Goal: Task Accomplishment & Management: Manage account settings

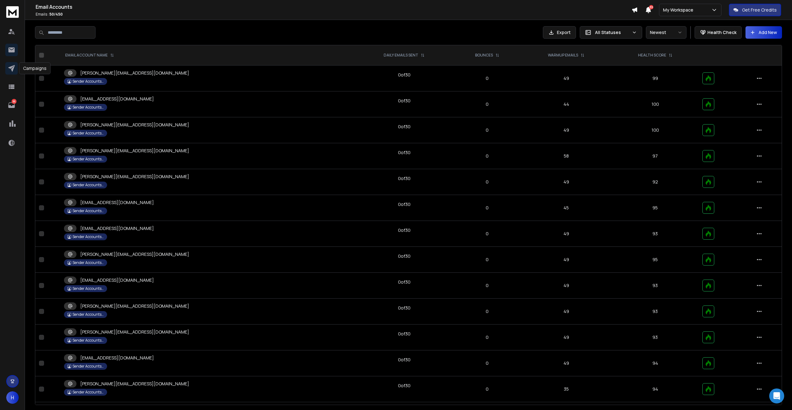
click at [15, 67] on icon at bounding box center [11, 68] width 7 height 7
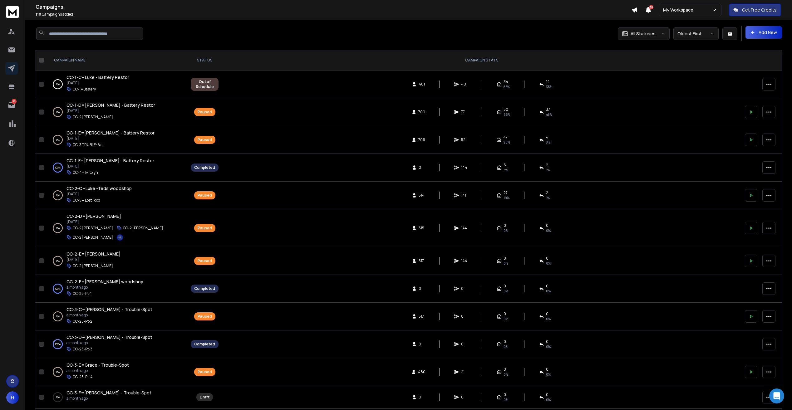
click at [766, 84] on icon "button" at bounding box center [769, 84] width 6 height 6
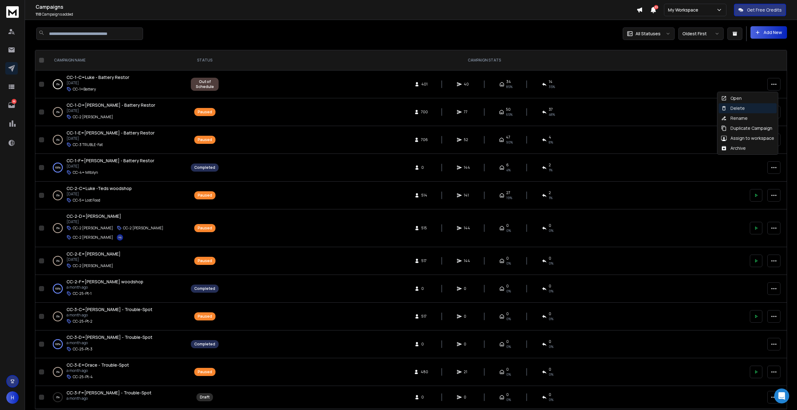
click at [737, 109] on div "Delete" at bounding box center [733, 108] width 24 height 6
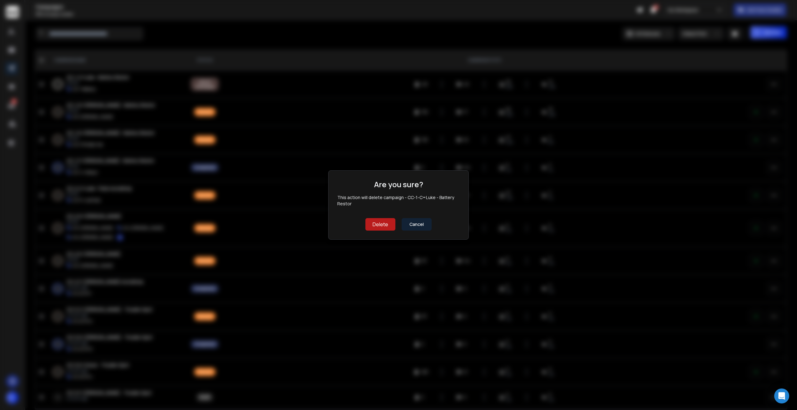
click at [380, 226] on button "Delete" at bounding box center [380, 224] width 30 height 12
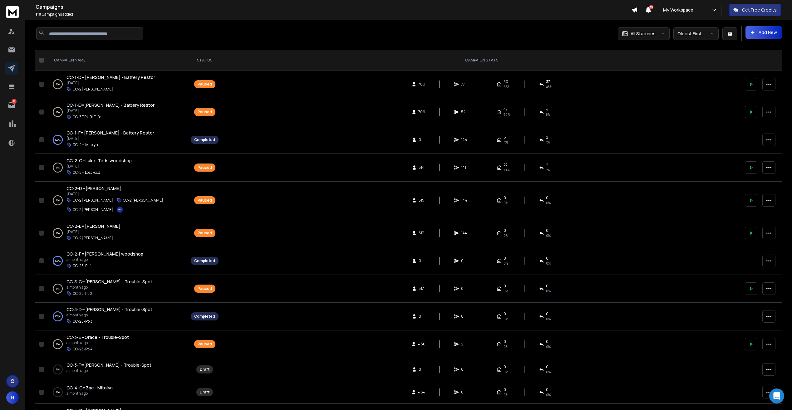
click at [769, 83] on button "button" at bounding box center [768, 84] width 13 height 12
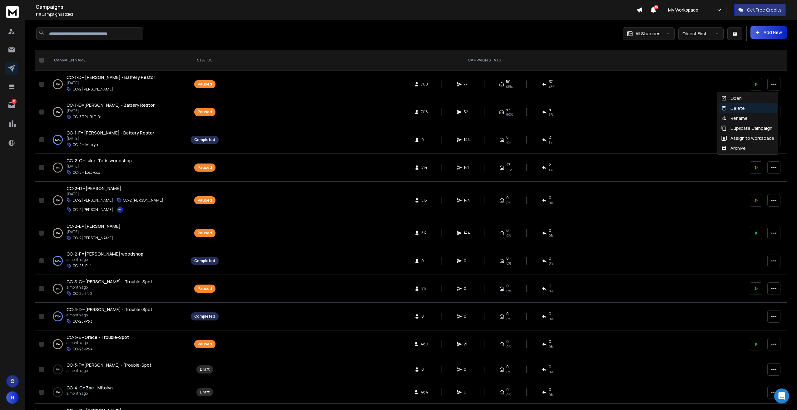
click at [741, 107] on div "Delete" at bounding box center [733, 108] width 24 height 6
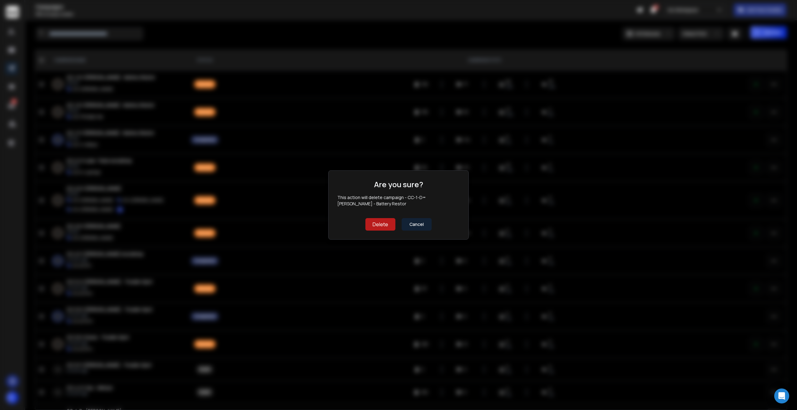
click at [373, 222] on button "Delete" at bounding box center [380, 224] width 30 height 12
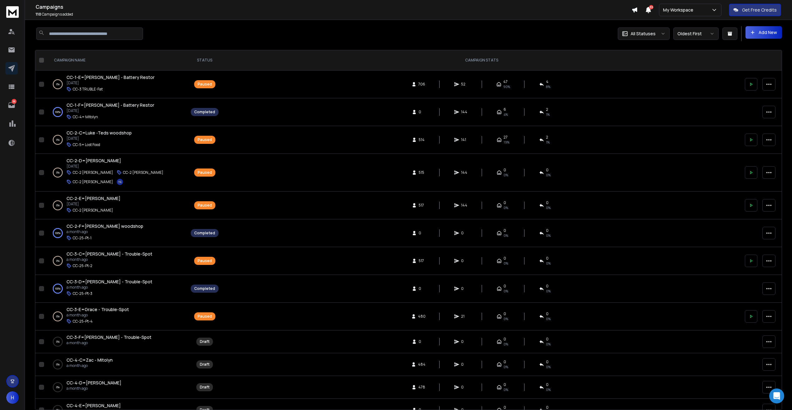
click at [766, 85] on icon "button" at bounding box center [769, 84] width 6 height 6
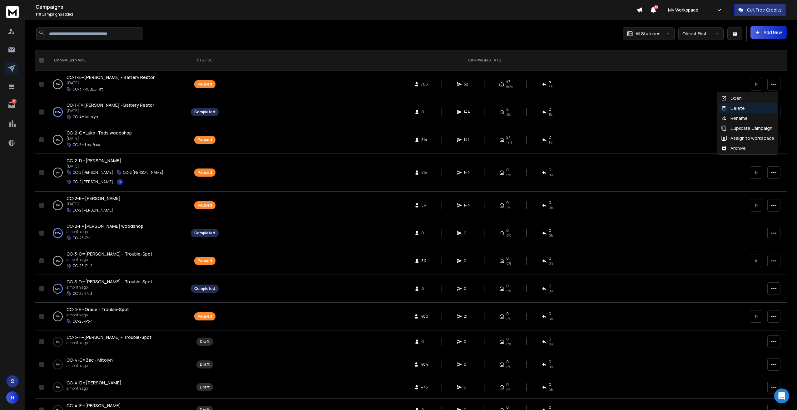
click at [743, 108] on div "Delete" at bounding box center [733, 108] width 24 height 6
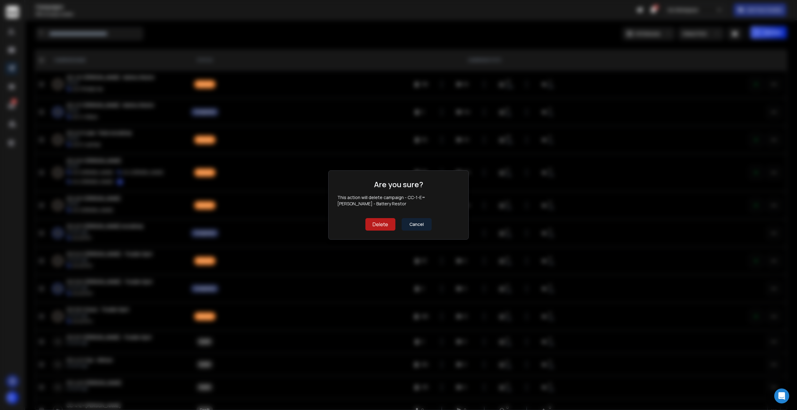
click at [381, 222] on button "Delete" at bounding box center [380, 224] width 30 height 12
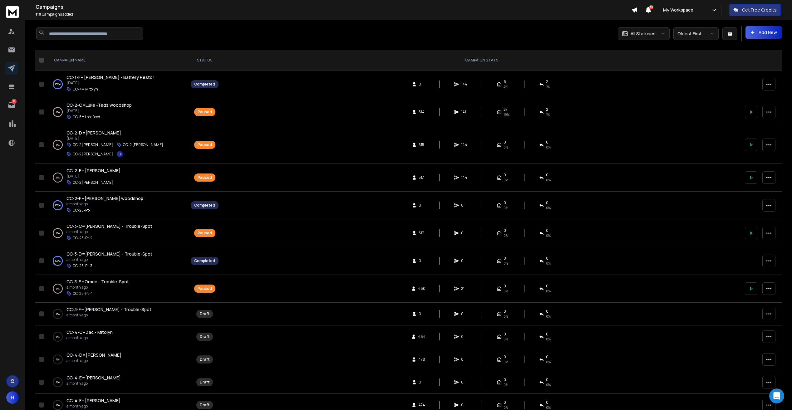
click at [768, 83] on button "button" at bounding box center [768, 84] width 13 height 12
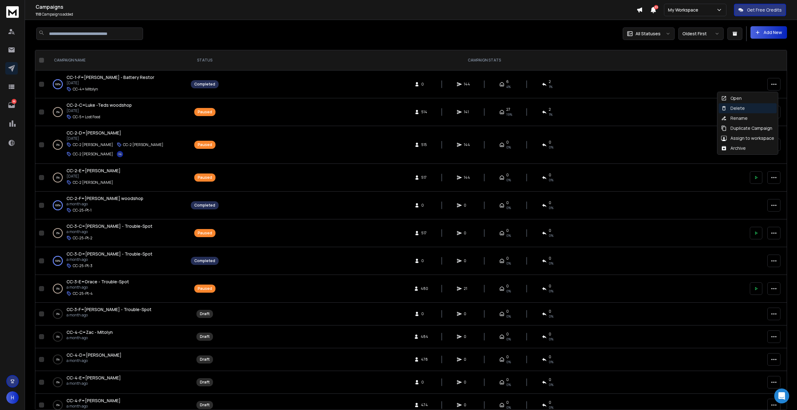
click at [742, 107] on div "Delete" at bounding box center [733, 108] width 24 height 6
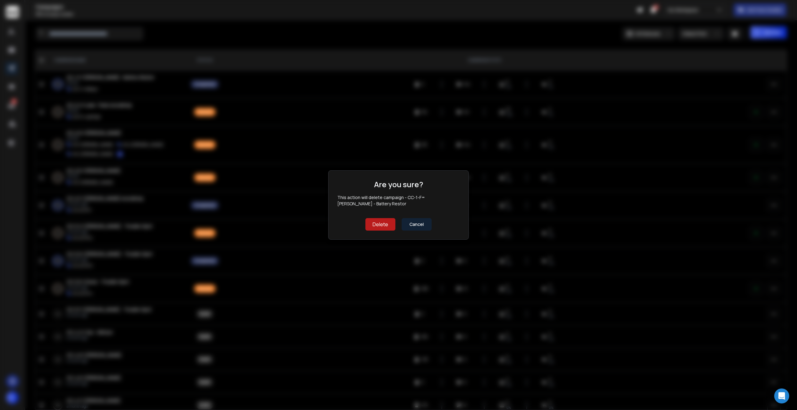
click at [383, 224] on button "Delete" at bounding box center [380, 224] width 30 height 12
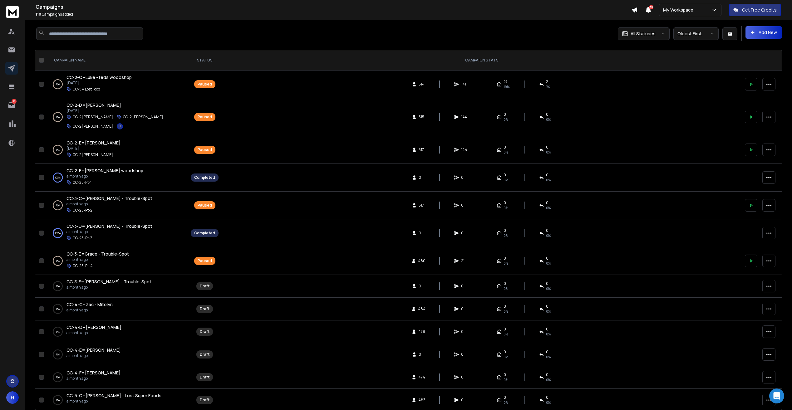
click at [766, 86] on icon "button" at bounding box center [769, 84] width 6 height 6
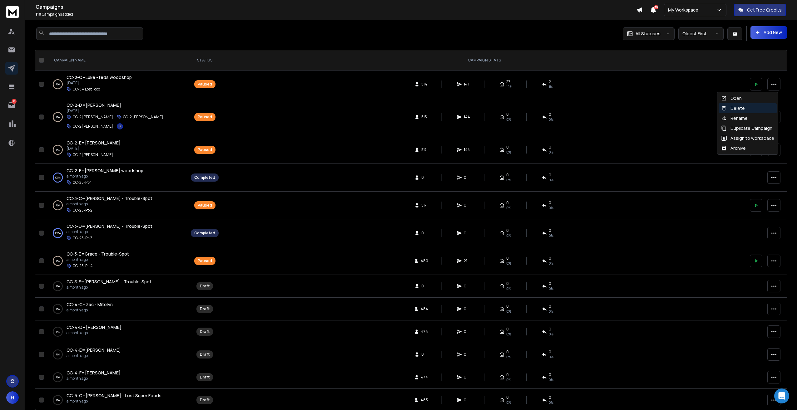
click at [740, 107] on div "Delete" at bounding box center [733, 108] width 24 height 6
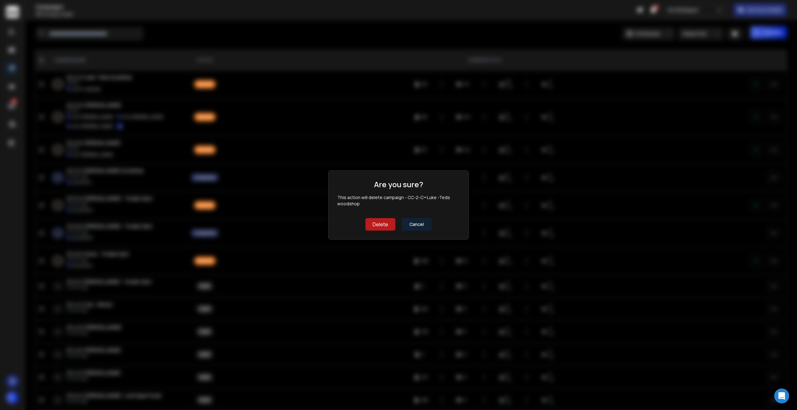
click at [379, 224] on button "Delete" at bounding box center [380, 224] width 30 height 12
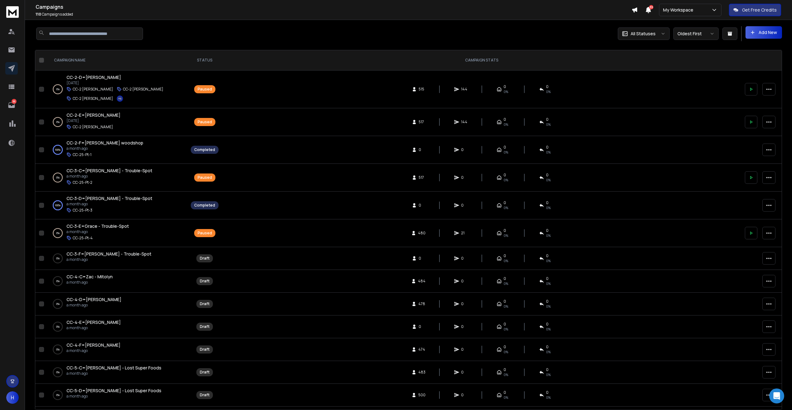
click at [766, 86] on icon "button" at bounding box center [769, 89] width 6 height 6
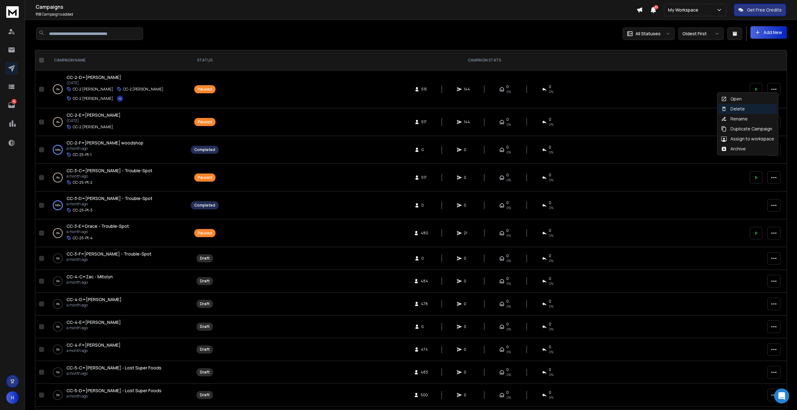
click at [744, 109] on div "Delete" at bounding box center [747, 109] width 58 height 10
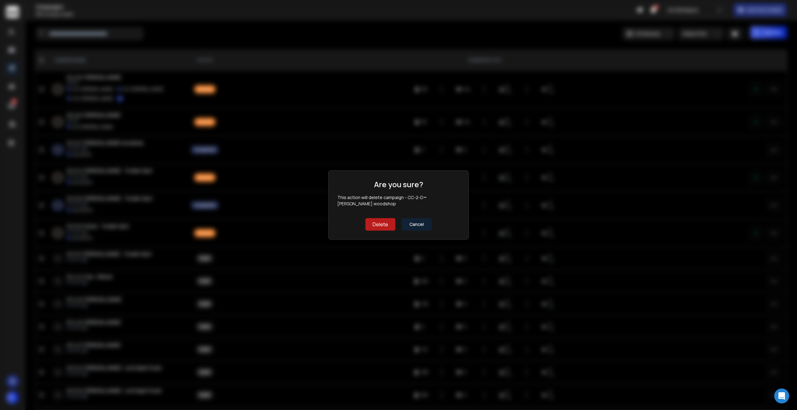
click at [377, 221] on button "Delete" at bounding box center [380, 224] width 30 height 12
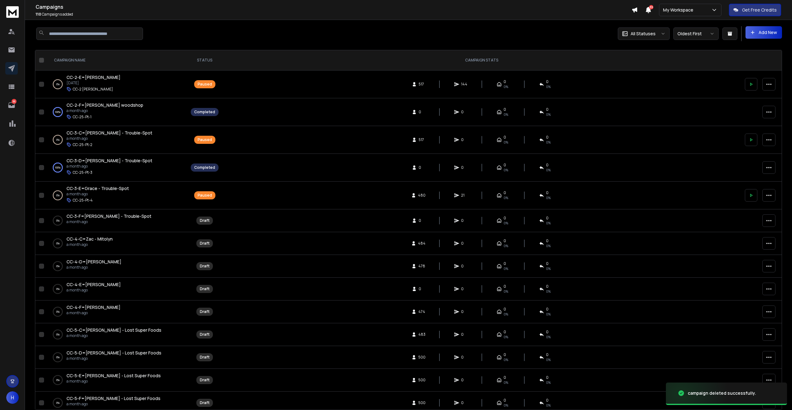
click at [768, 85] on button "button" at bounding box center [768, 84] width 13 height 12
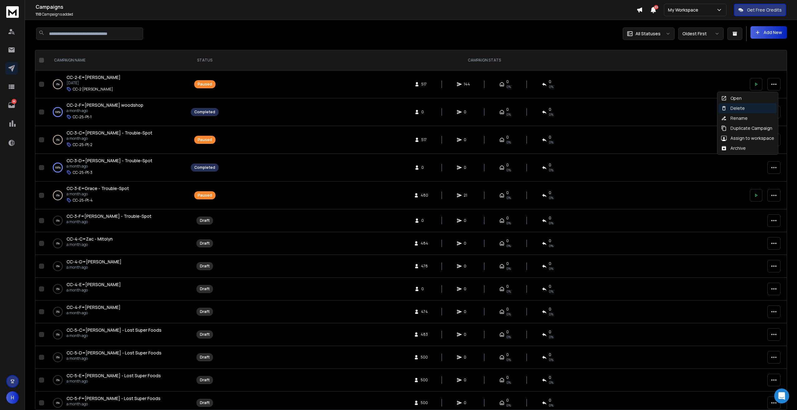
click at [738, 105] on div "Delete" at bounding box center [747, 108] width 58 height 10
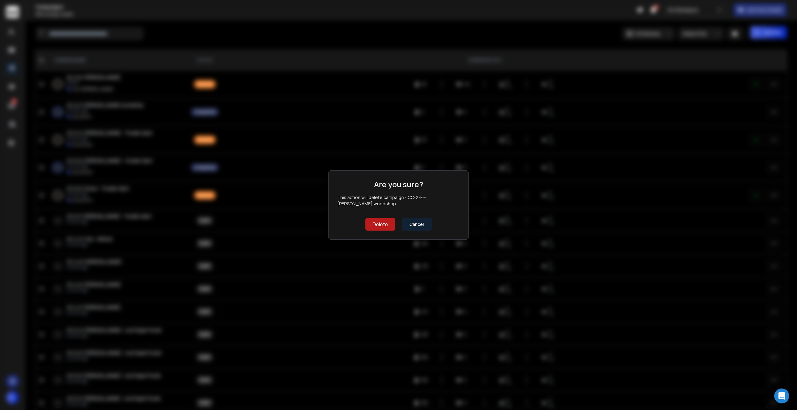
click at [375, 224] on button "Delete" at bounding box center [380, 224] width 30 height 12
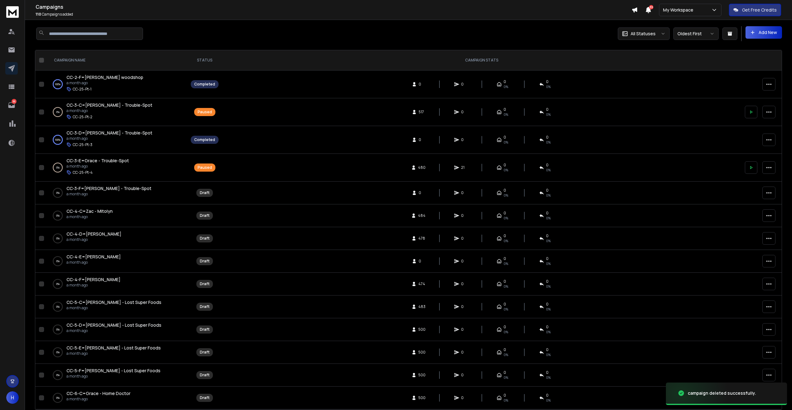
click at [766, 80] on button "button" at bounding box center [768, 84] width 13 height 12
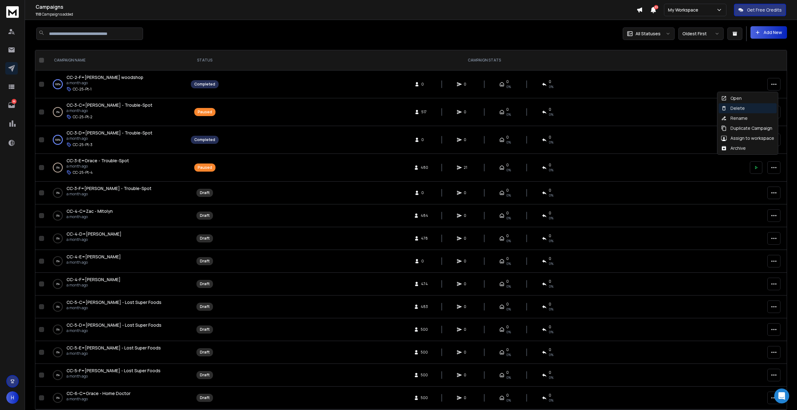
click at [740, 108] on div "Delete" at bounding box center [733, 108] width 24 height 6
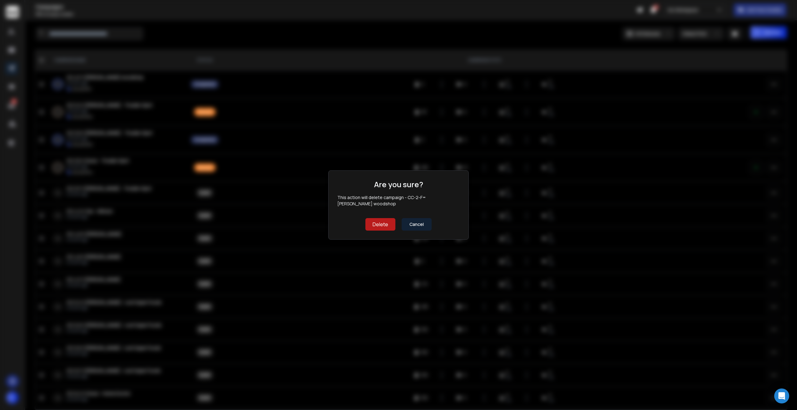
click at [383, 221] on button "Delete" at bounding box center [380, 224] width 30 height 12
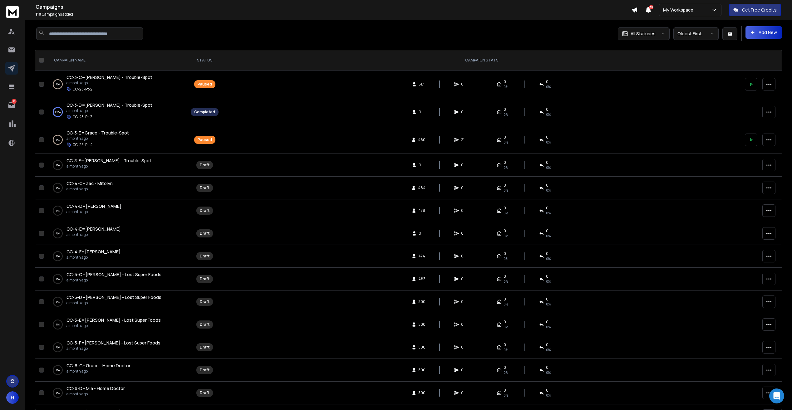
click at [767, 86] on icon "button" at bounding box center [769, 84] width 6 height 6
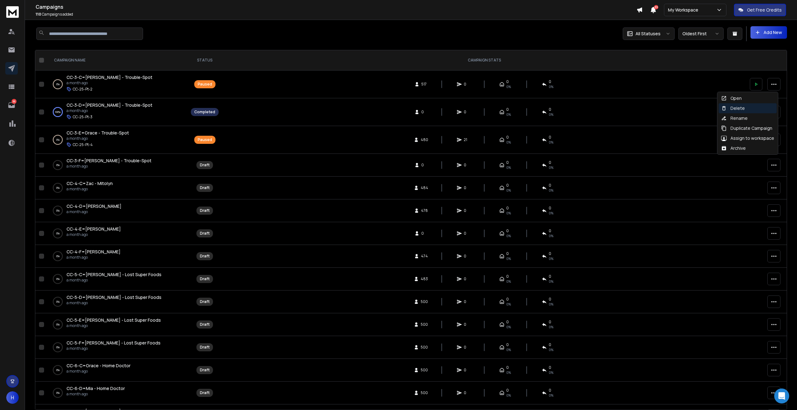
click at [734, 106] on div "Delete" at bounding box center [733, 108] width 24 height 6
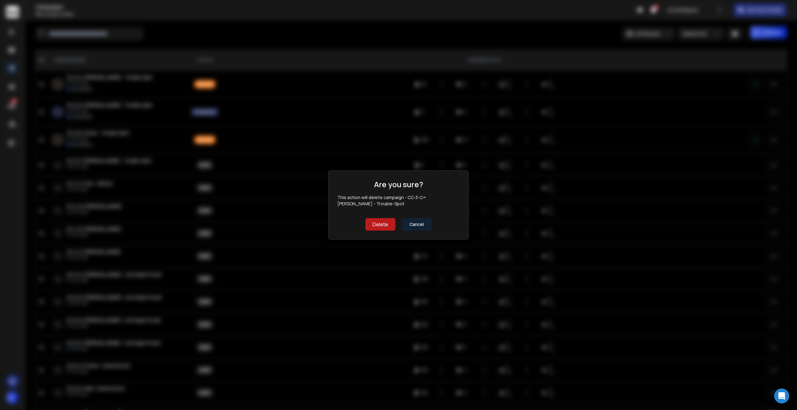
click at [382, 224] on button "Delete" at bounding box center [380, 224] width 30 height 12
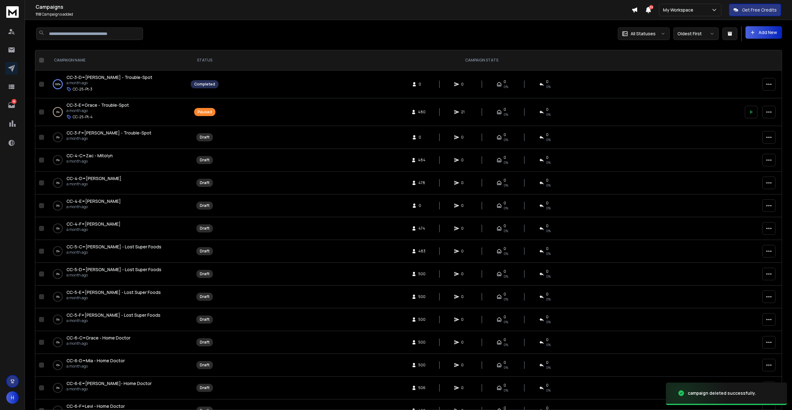
click at [766, 85] on icon "button" at bounding box center [769, 84] width 6 height 6
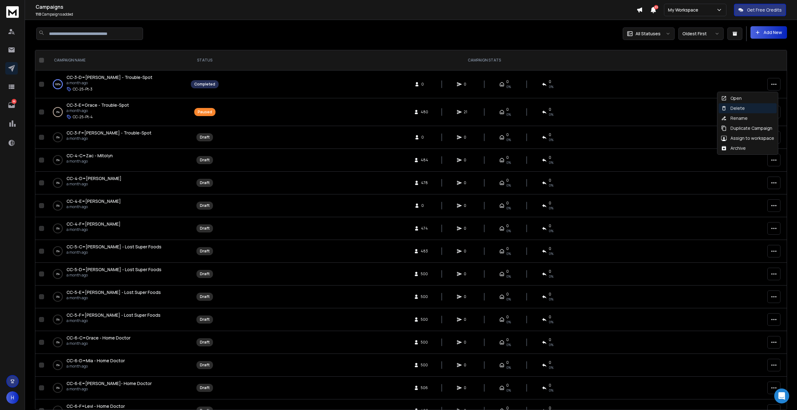
click at [738, 106] on div "Delete" at bounding box center [733, 108] width 24 height 6
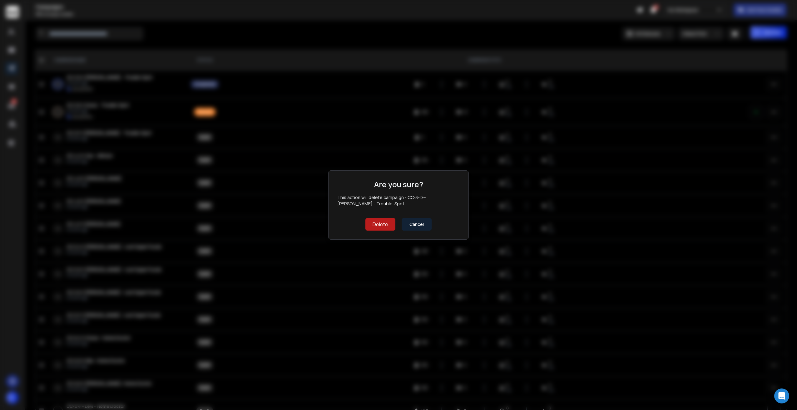
click at [387, 223] on button "Delete" at bounding box center [380, 224] width 30 height 12
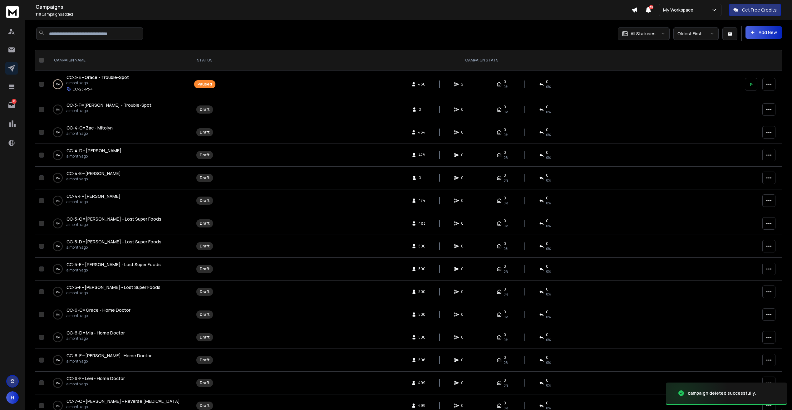
click at [766, 83] on icon "button" at bounding box center [769, 84] width 6 height 6
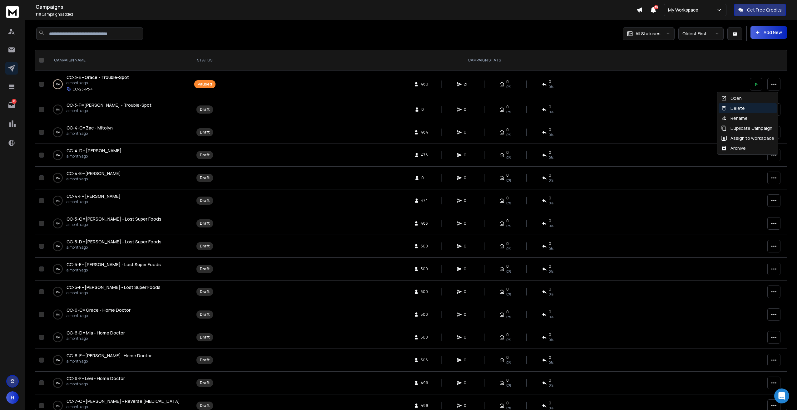
click at [737, 106] on div "Delete" at bounding box center [733, 108] width 24 height 6
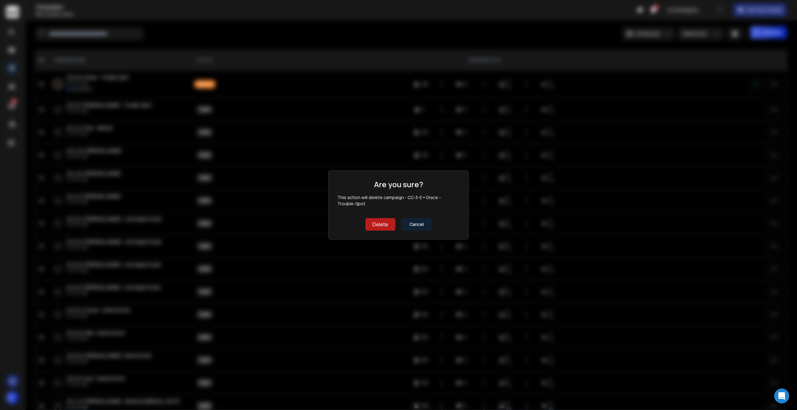
click at [386, 225] on button "Delete" at bounding box center [380, 224] width 30 height 12
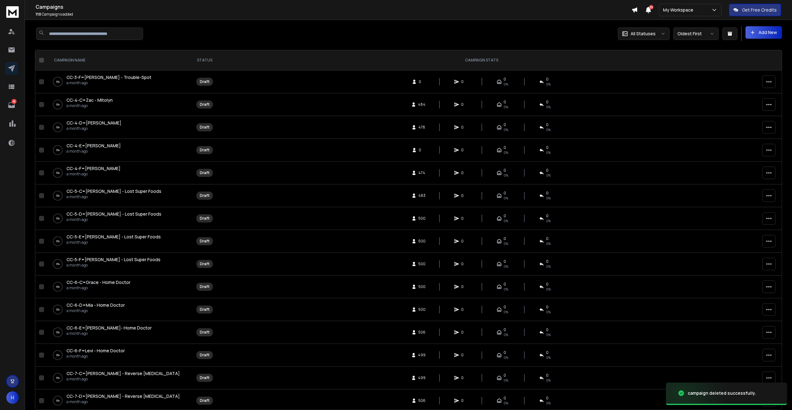
click at [768, 80] on button "button" at bounding box center [768, 82] width 13 height 12
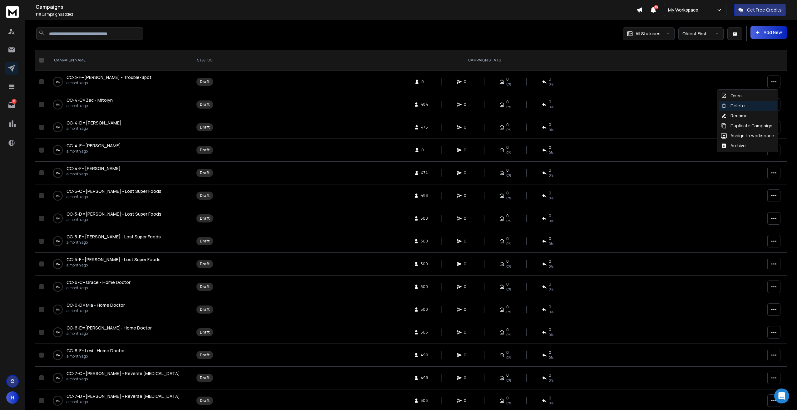
click at [736, 105] on div "Delete" at bounding box center [733, 106] width 24 height 6
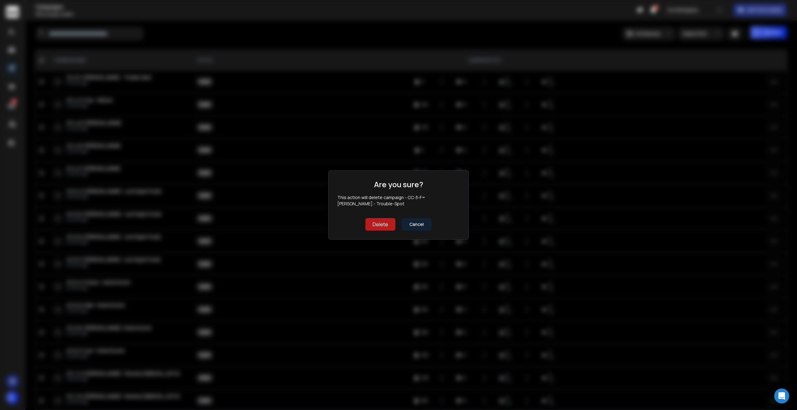
click at [379, 222] on button "Delete" at bounding box center [380, 224] width 30 height 12
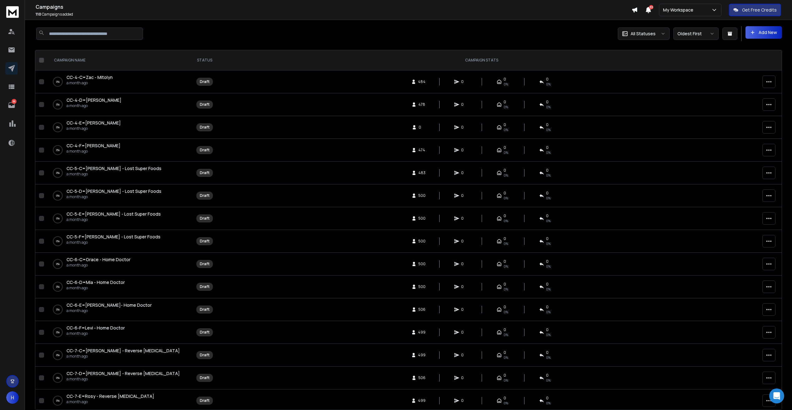
click at [767, 81] on icon "button" at bounding box center [769, 82] width 6 height 6
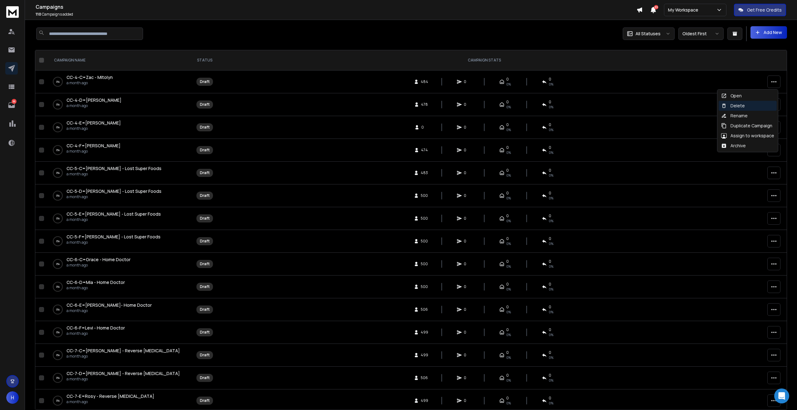
click at [739, 103] on div "Delete" at bounding box center [733, 106] width 24 height 6
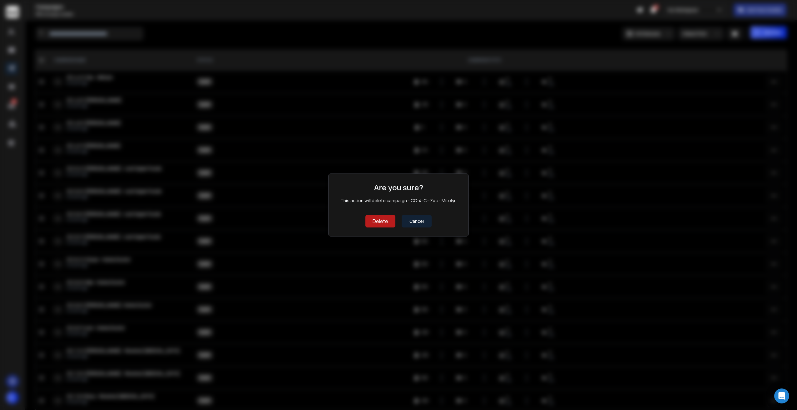
click at [381, 220] on button "Delete" at bounding box center [380, 221] width 30 height 12
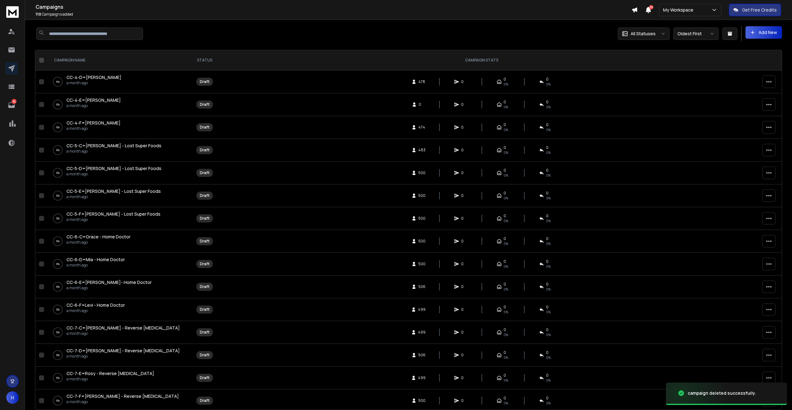
click at [762, 82] on button "button" at bounding box center [768, 82] width 13 height 12
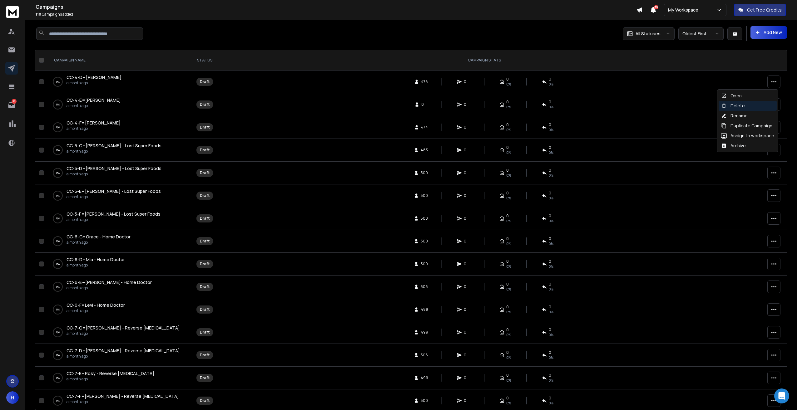
click at [735, 106] on div "Delete" at bounding box center [733, 106] width 24 height 6
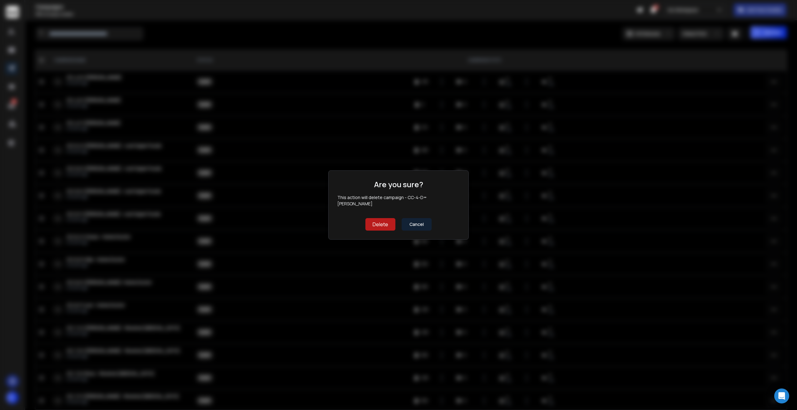
click at [380, 218] on button "Delete" at bounding box center [380, 224] width 30 height 12
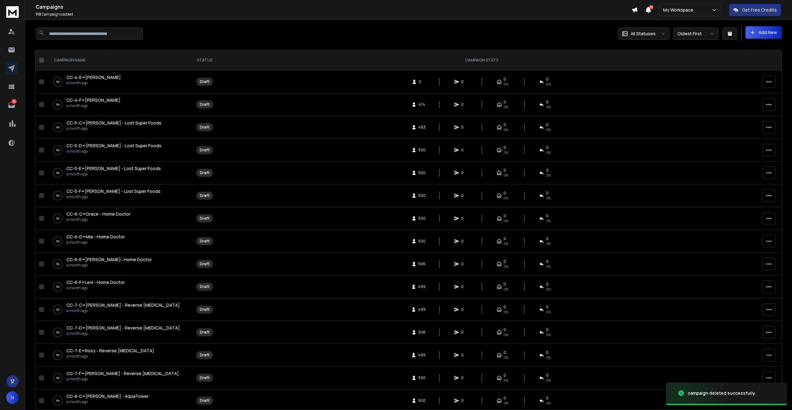
click at [765, 78] on button "button" at bounding box center [768, 82] width 13 height 12
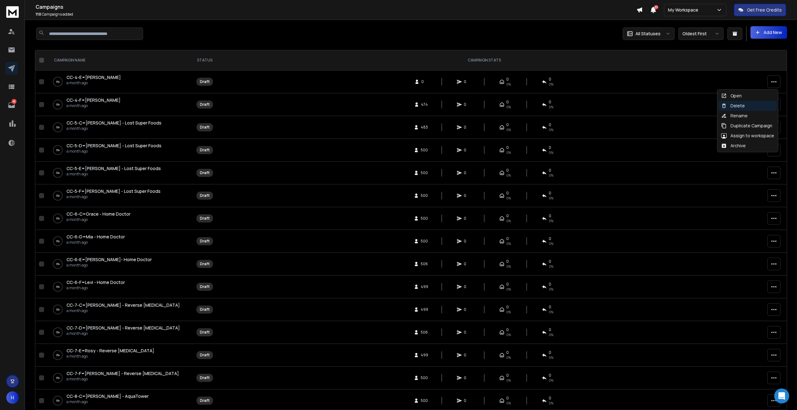
click at [735, 102] on div "Delete" at bounding box center [747, 106] width 58 height 10
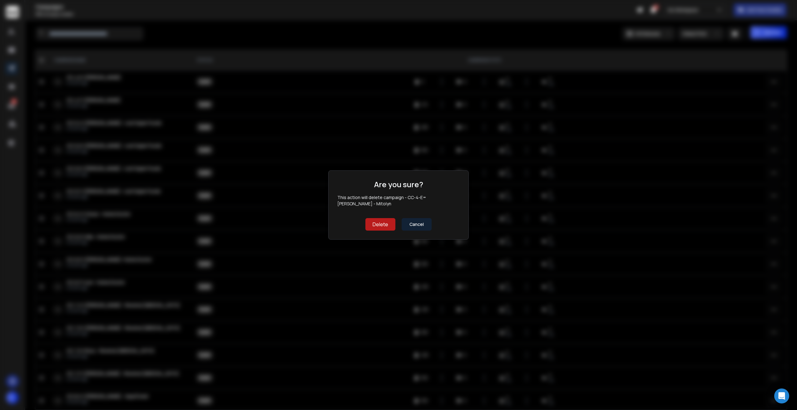
click at [379, 219] on button "Delete" at bounding box center [380, 224] width 30 height 12
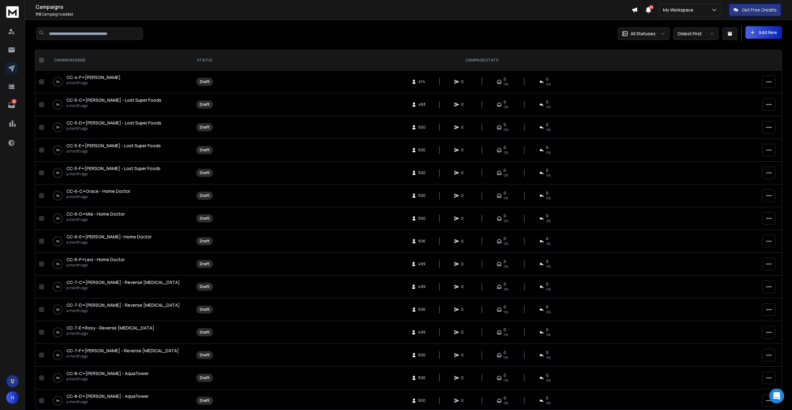
click at [767, 81] on icon "button" at bounding box center [769, 82] width 6 height 6
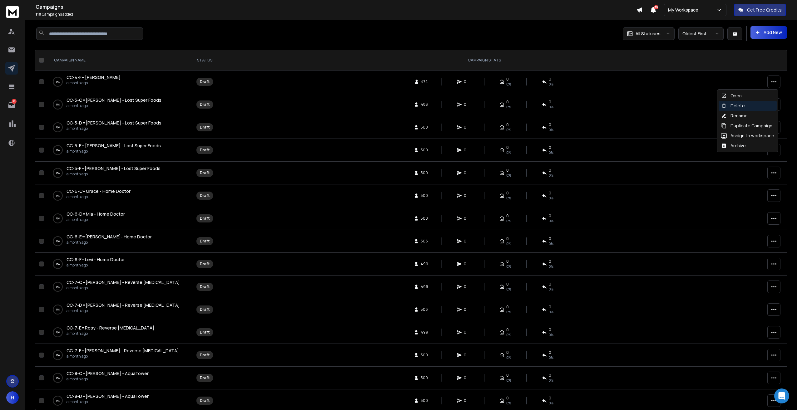
click at [733, 103] on div "Delete" at bounding box center [733, 106] width 24 height 6
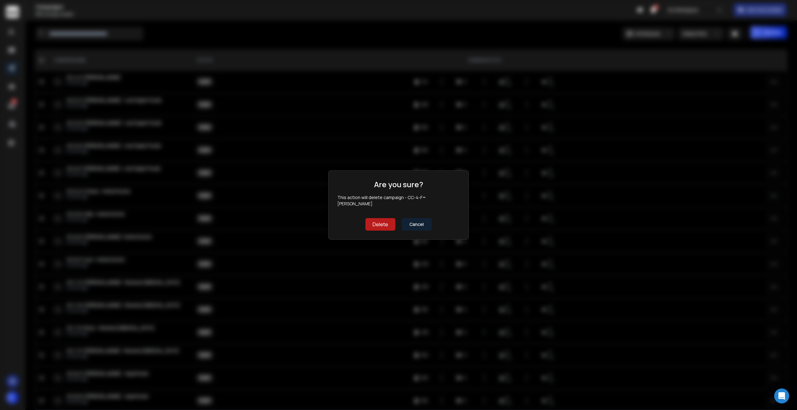
click at [377, 220] on button "Delete" at bounding box center [380, 224] width 30 height 12
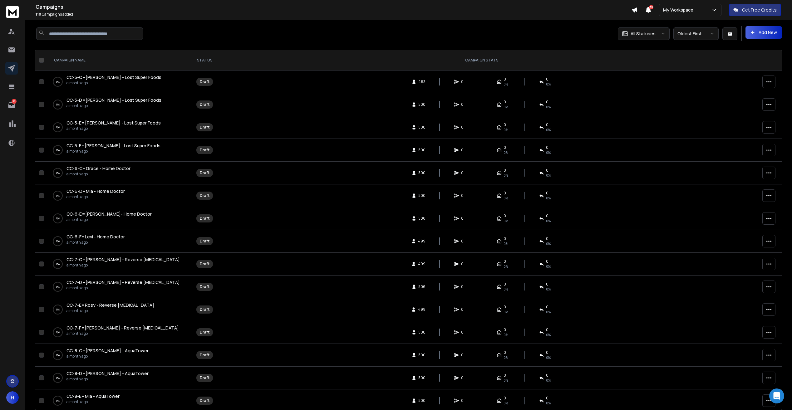
click at [769, 84] on button "button" at bounding box center [768, 82] width 13 height 12
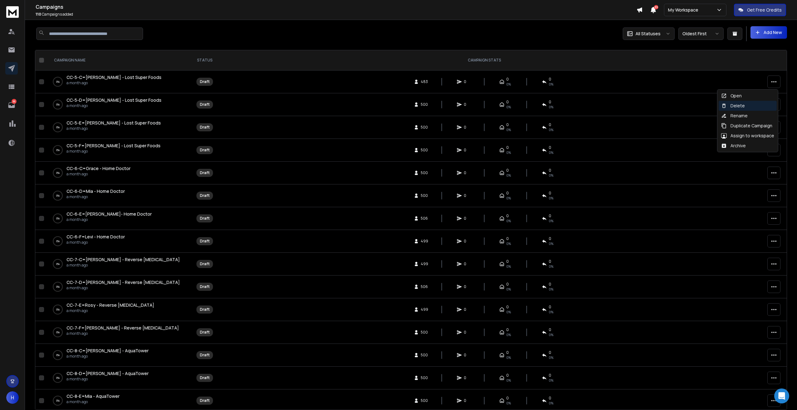
click at [734, 105] on div "Delete" at bounding box center [733, 106] width 24 height 6
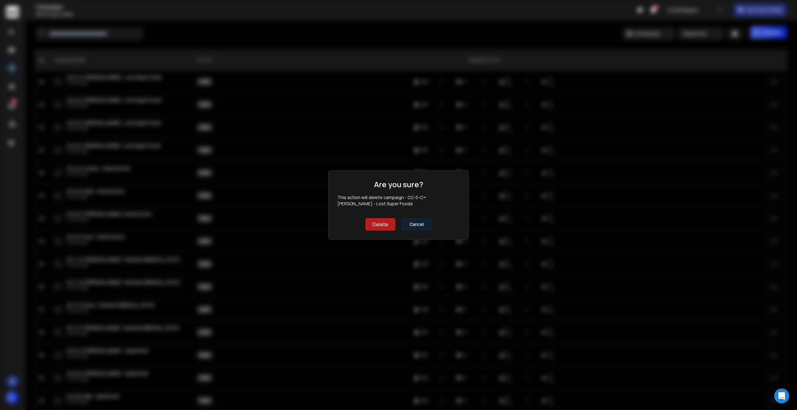
click at [377, 222] on button "Delete" at bounding box center [380, 224] width 30 height 12
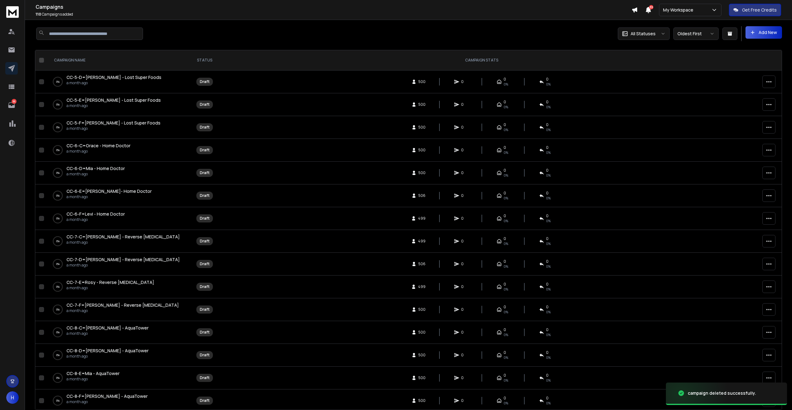
click at [766, 82] on icon "button" at bounding box center [769, 82] width 6 height 6
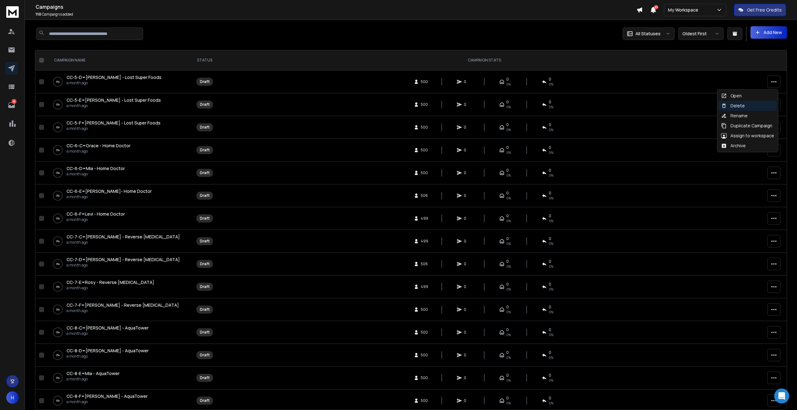
click at [732, 105] on div "Delete" at bounding box center [733, 106] width 24 height 6
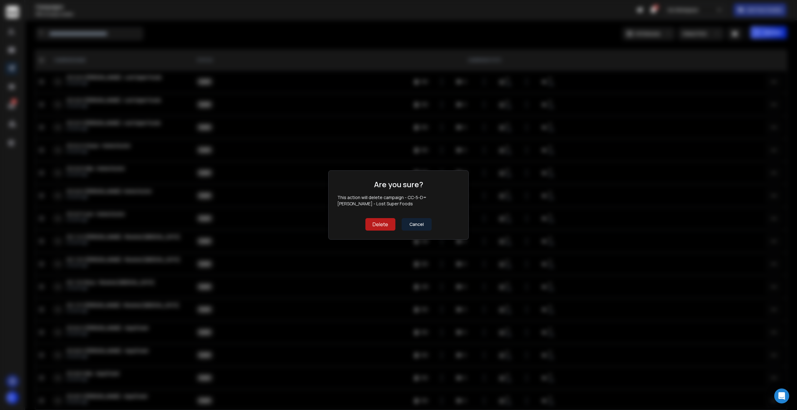
click at [387, 225] on button "Delete" at bounding box center [380, 224] width 30 height 12
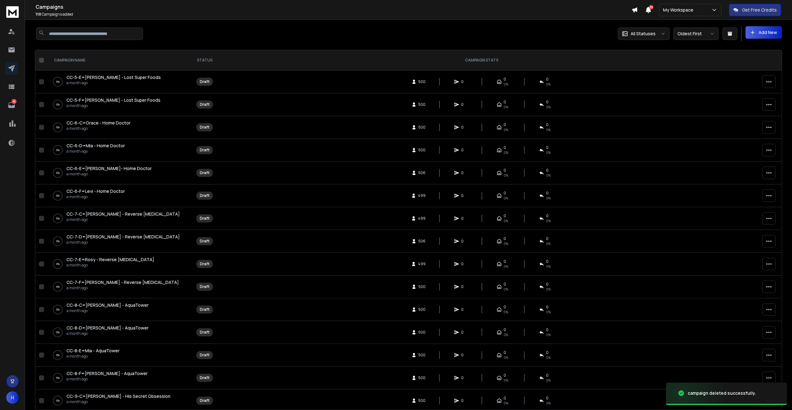
click at [769, 81] on button "button" at bounding box center [768, 82] width 13 height 12
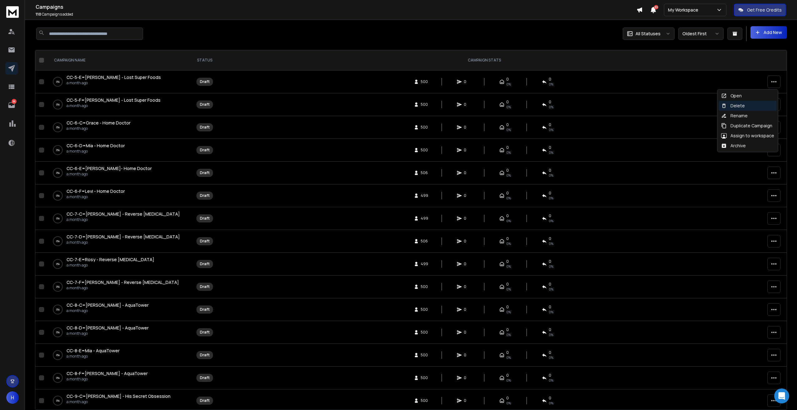
click at [733, 102] on div "Delete" at bounding box center [747, 106] width 58 height 10
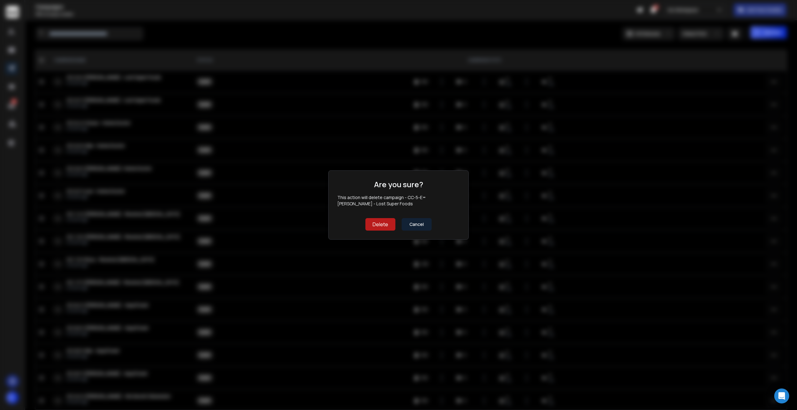
click at [380, 218] on button "Delete" at bounding box center [380, 224] width 30 height 12
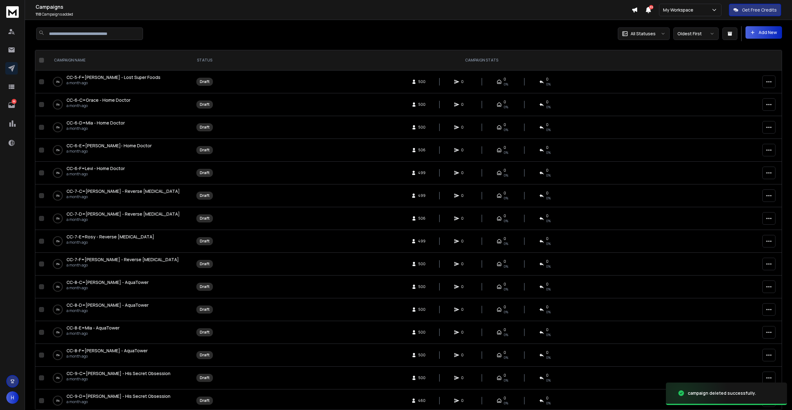
click at [766, 83] on icon "button" at bounding box center [769, 82] width 6 height 6
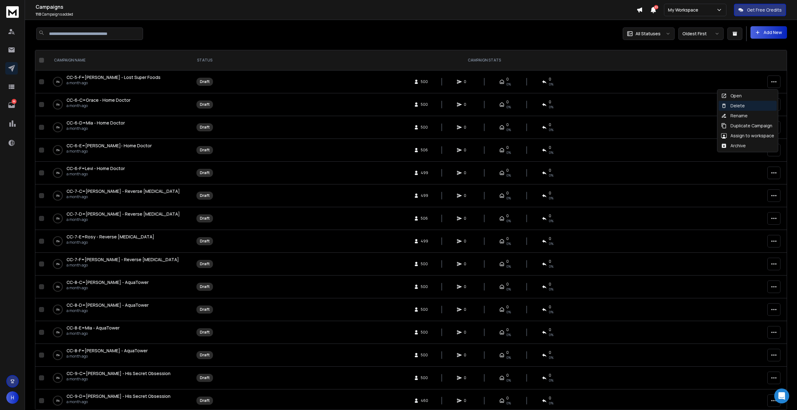
click at [735, 104] on div "Delete" at bounding box center [733, 106] width 24 height 6
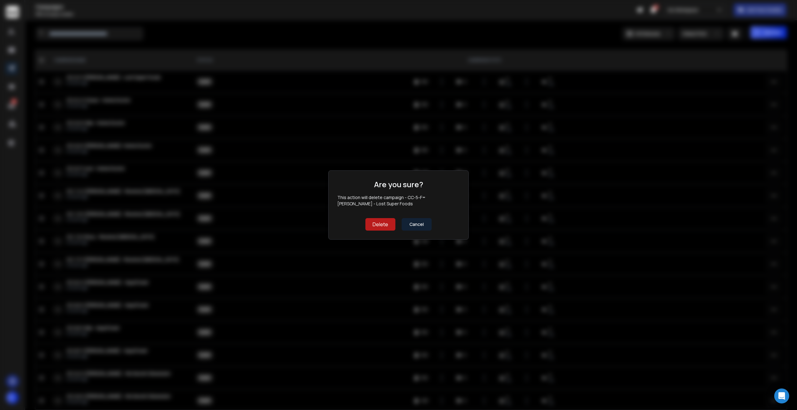
click at [374, 220] on button "Delete" at bounding box center [380, 224] width 30 height 12
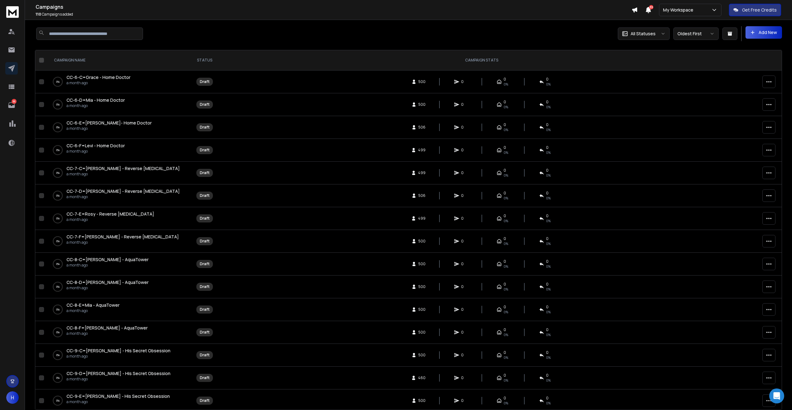
click at [766, 79] on icon "button" at bounding box center [769, 82] width 6 height 6
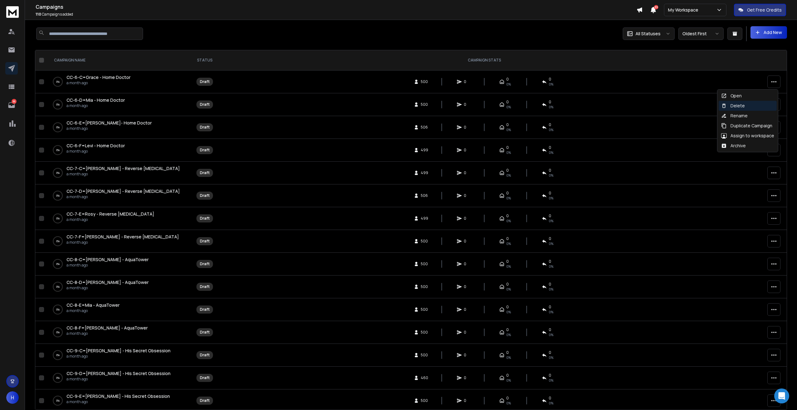
click at [739, 105] on div "Delete" at bounding box center [733, 106] width 24 height 6
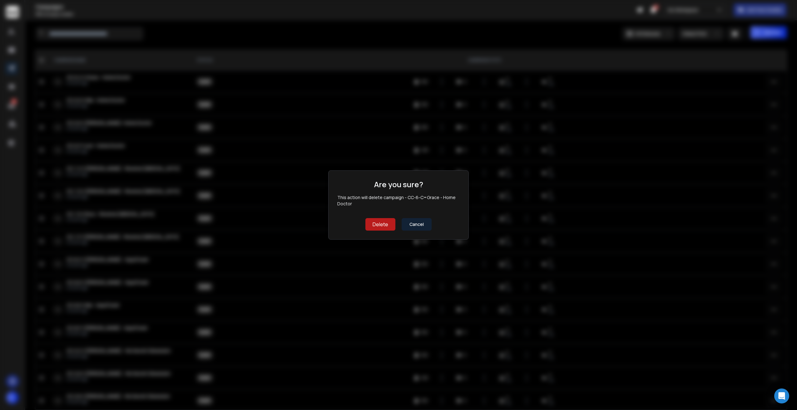
click at [377, 225] on button "Delete" at bounding box center [380, 224] width 30 height 12
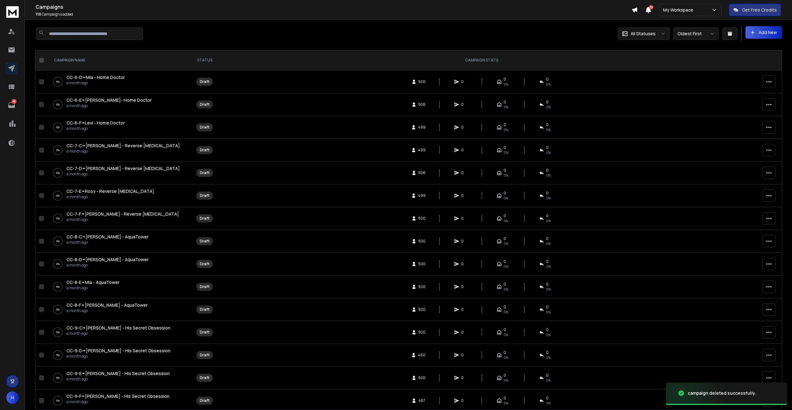
click at [770, 81] on button "button" at bounding box center [768, 82] width 13 height 12
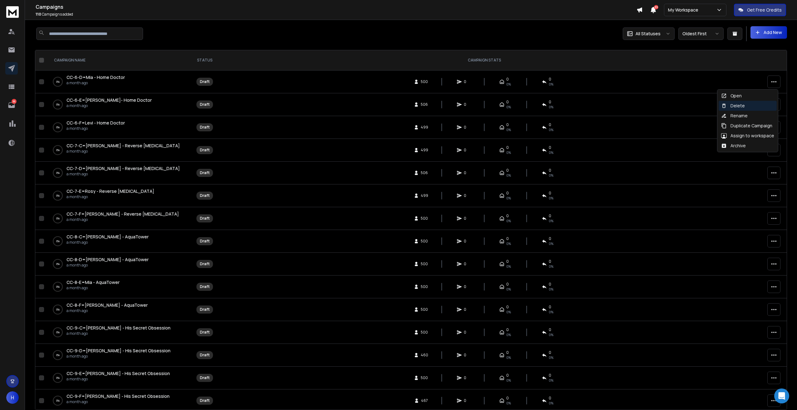
click at [746, 105] on div "Delete" at bounding box center [747, 106] width 58 height 10
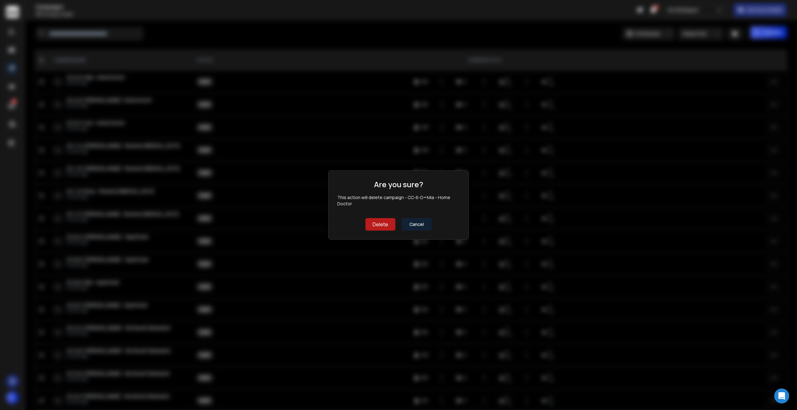
click at [380, 222] on button "Delete" at bounding box center [380, 224] width 30 height 12
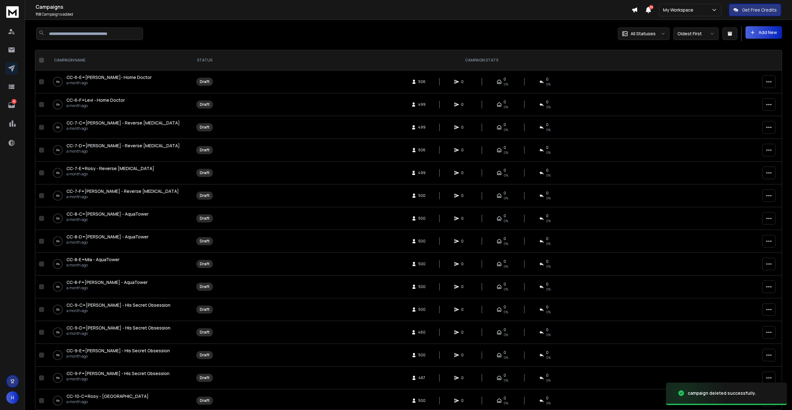
click at [766, 84] on icon "button" at bounding box center [769, 82] width 6 height 6
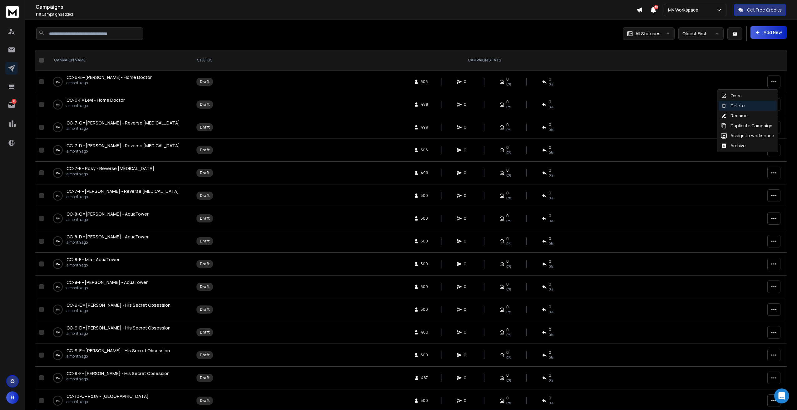
click at [741, 106] on div "Delete" at bounding box center [733, 106] width 24 height 6
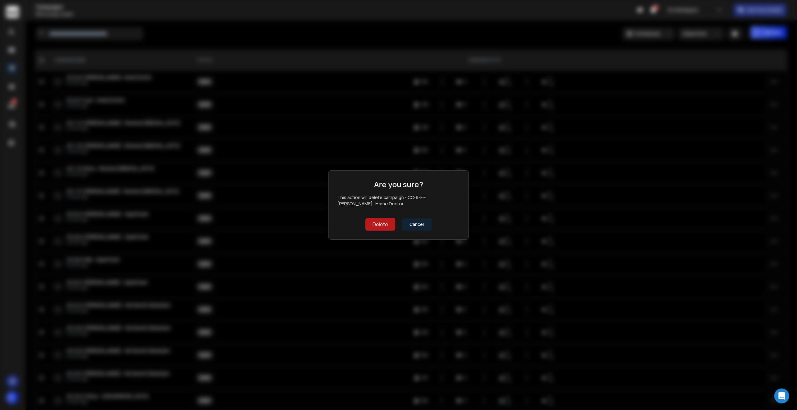
click at [380, 222] on button "Delete" at bounding box center [380, 224] width 30 height 12
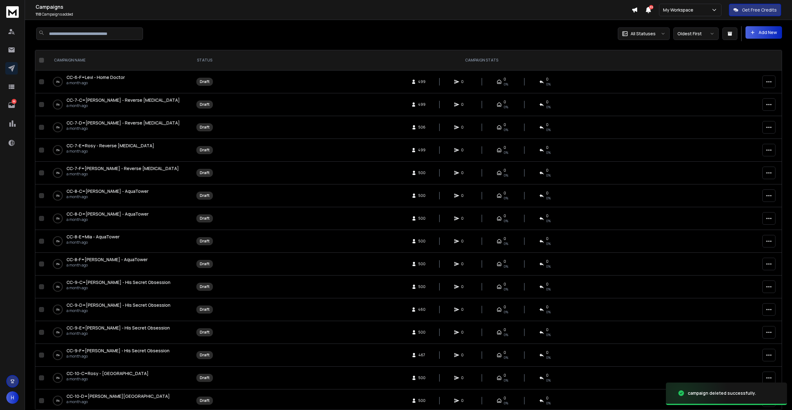
click at [771, 81] on td at bounding box center [761, 82] width 41 height 23
click at [768, 81] on button "button" at bounding box center [768, 82] width 13 height 12
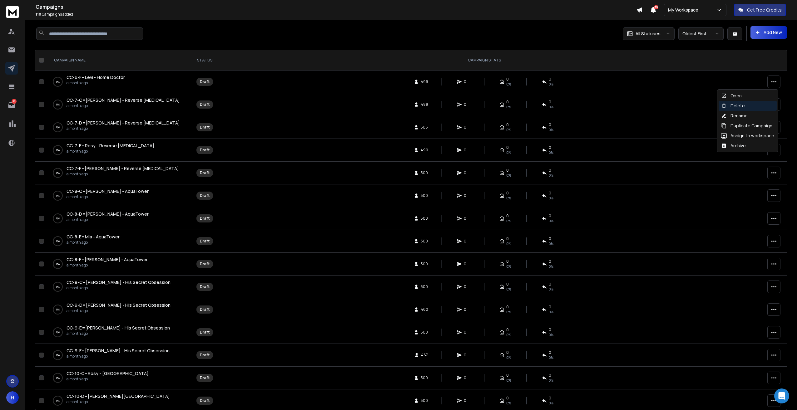
drag, startPoint x: 739, startPoint y: 104, endPoint x: 744, endPoint y: 101, distance: 5.9
click at [742, 103] on div "Delete" at bounding box center [733, 106] width 24 height 6
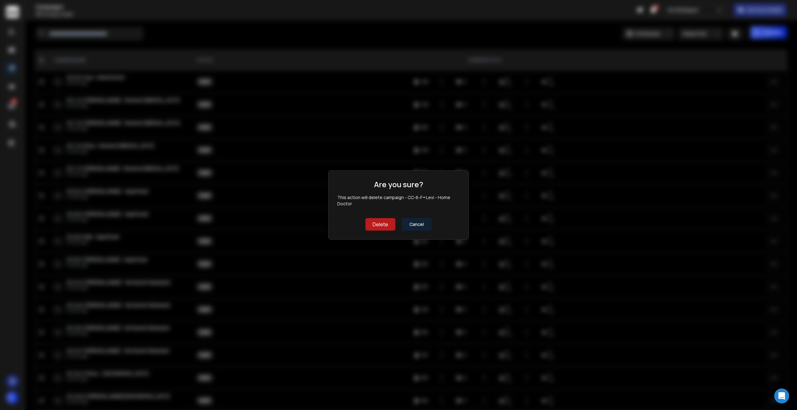
click at [382, 225] on button "Delete" at bounding box center [380, 224] width 30 height 12
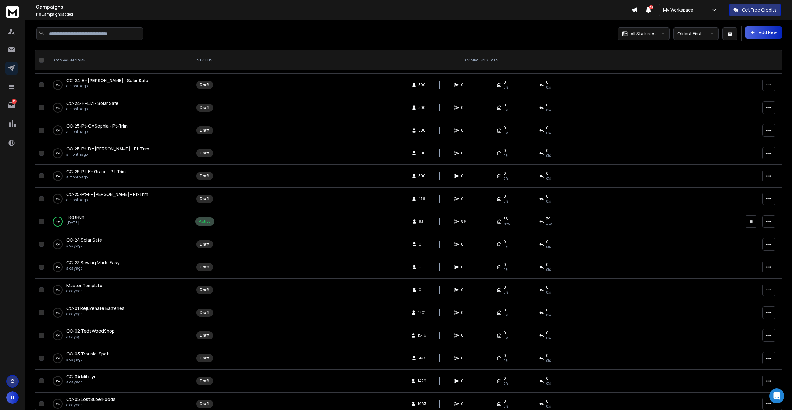
scroll to position [1625, 0]
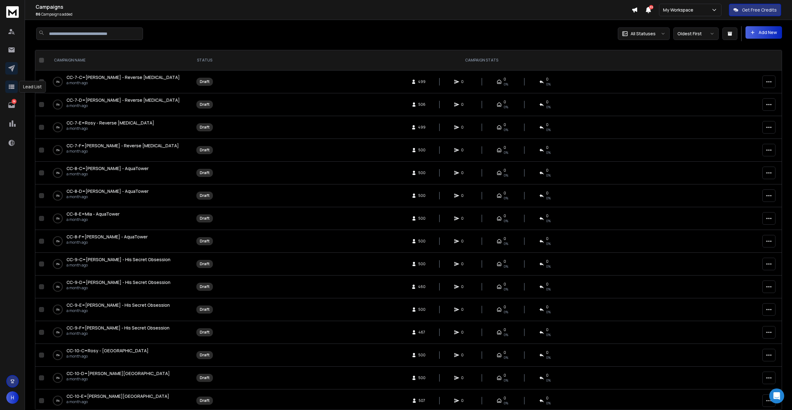
click at [8, 87] on icon at bounding box center [11, 86] width 7 height 7
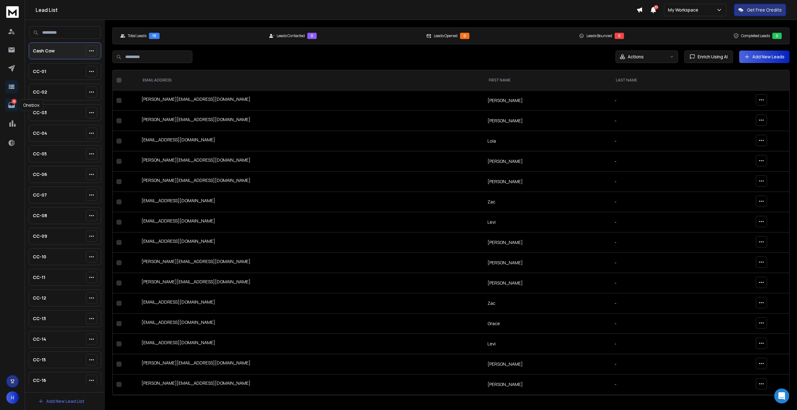
click at [14, 103] on p "38" at bounding box center [14, 101] width 5 height 5
